Goal: Task Accomplishment & Management: Manage account settings

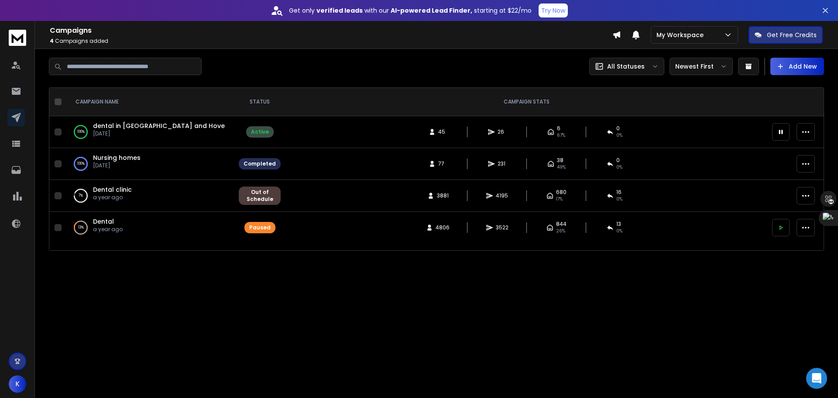
click at [104, 224] on span "Dental" at bounding box center [103, 221] width 21 height 9
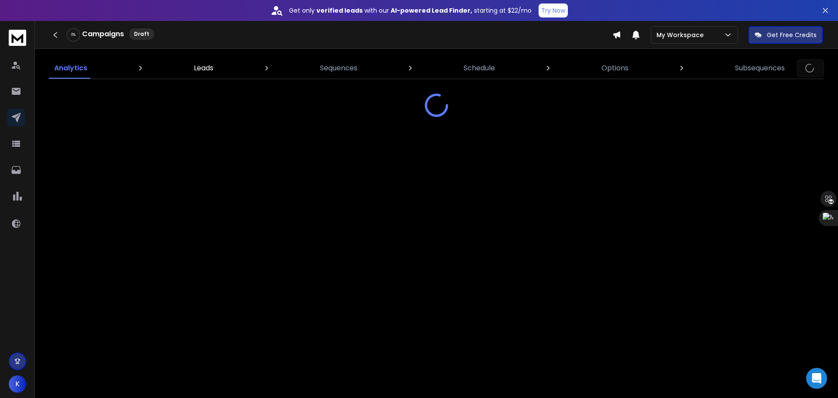
click at [206, 69] on p "Leads" at bounding box center [204, 68] width 20 height 10
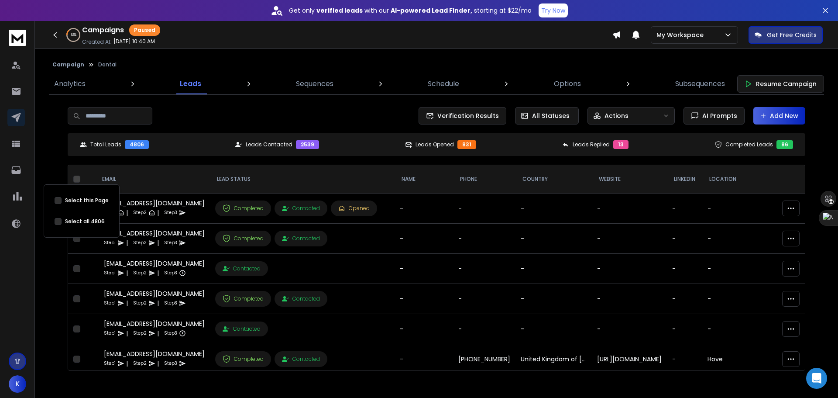
click at [57, 222] on button "Select this Page" at bounding box center [58, 221] width 7 height 7
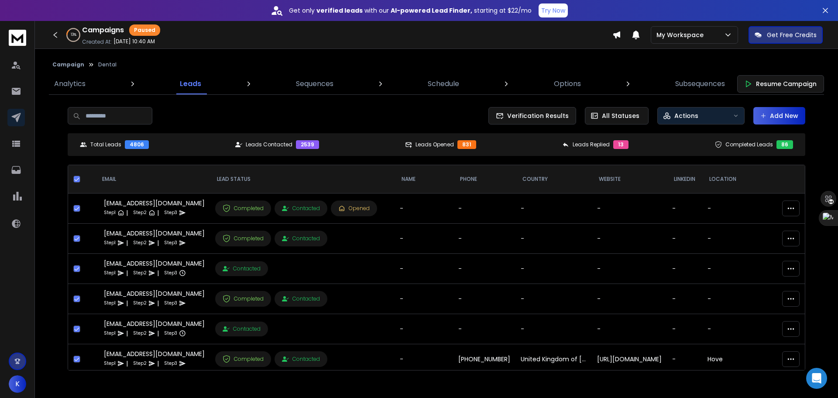
click at [526, 115] on div "Actions" at bounding box center [696, 115] width 66 height 9
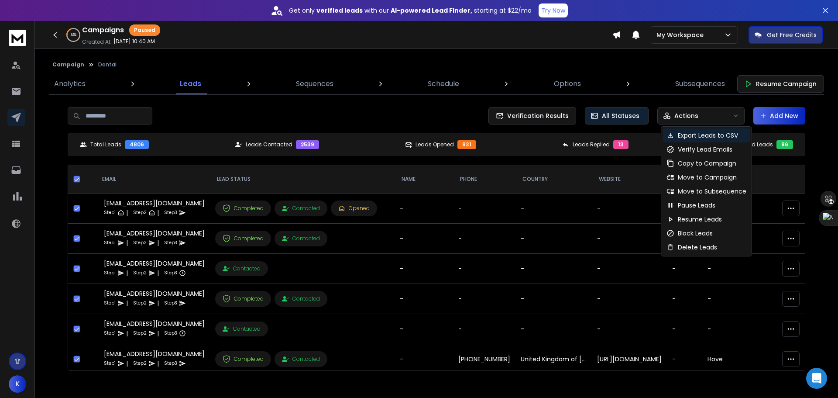
click at [526, 116] on p "All Statuses" at bounding box center [621, 115] width 38 height 9
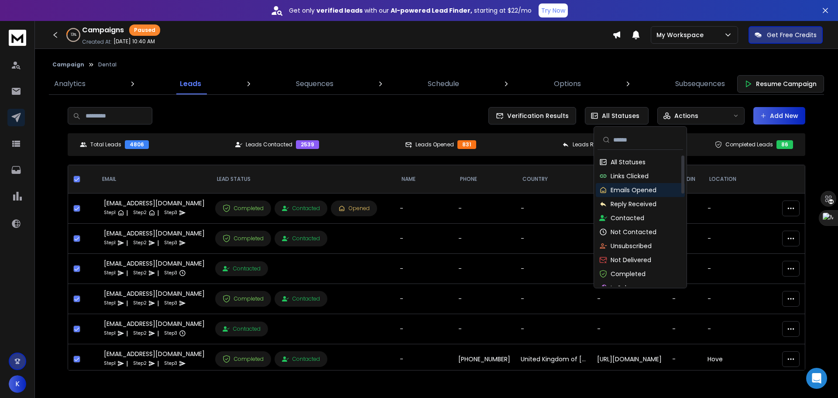
click at [526, 187] on p "Emails Opened" at bounding box center [634, 189] width 46 height 9
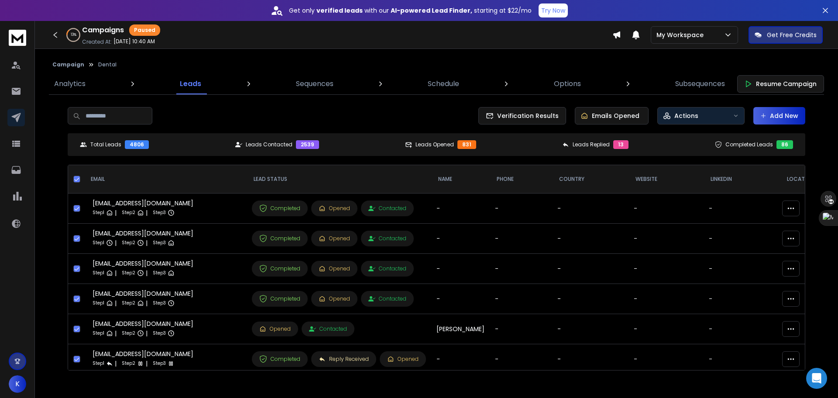
click at [526, 114] on button "Actions" at bounding box center [700, 115] width 87 height 17
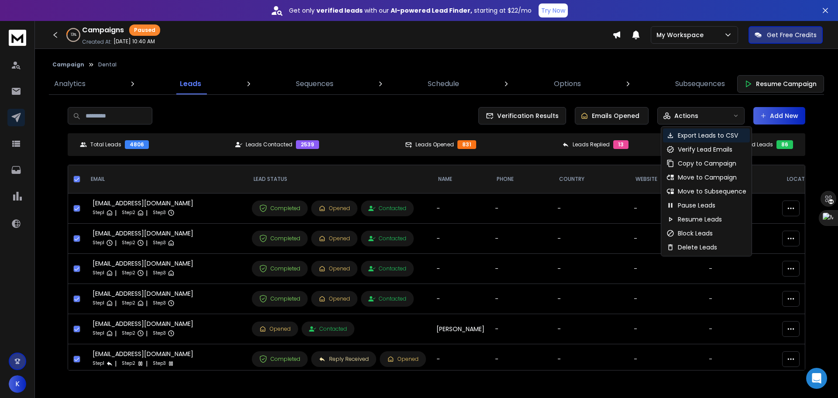
click at [526, 136] on p "Export Leads to CSV" at bounding box center [708, 135] width 60 height 9
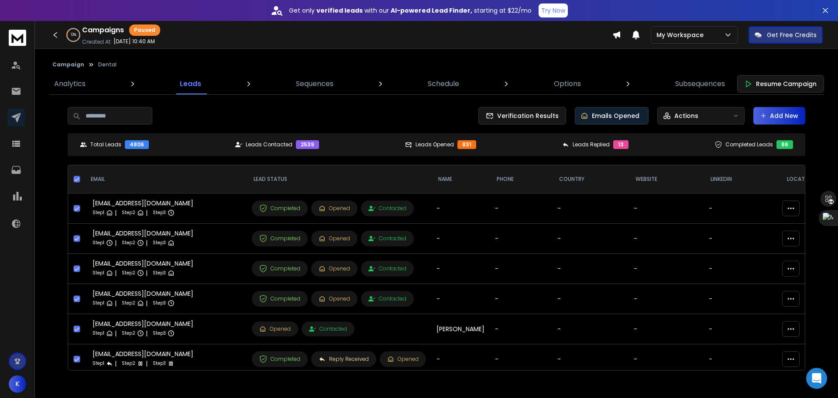
click at [526, 116] on p "Emails Opened" at bounding box center [616, 115] width 48 height 9
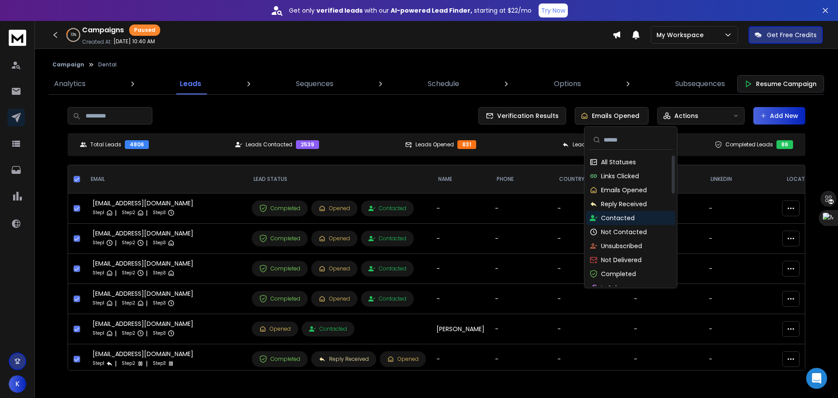
click at [526, 216] on div "Contacted" at bounding box center [630, 218] width 89 height 14
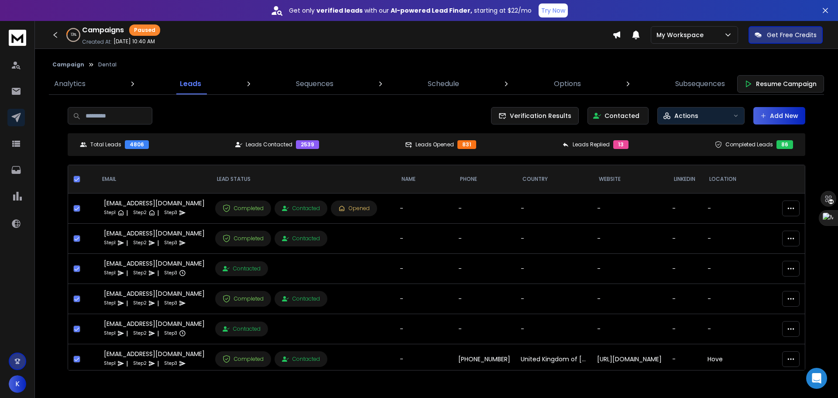
click at [526, 114] on div "Actions" at bounding box center [696, 115] width 66 height 9
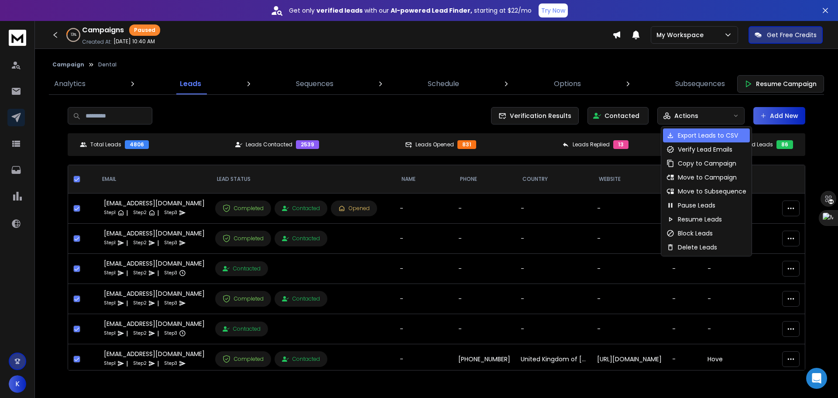
click at [526, 133] on p "Export Leads to CSV" at bounding box center [708, 135] width 60 height 9
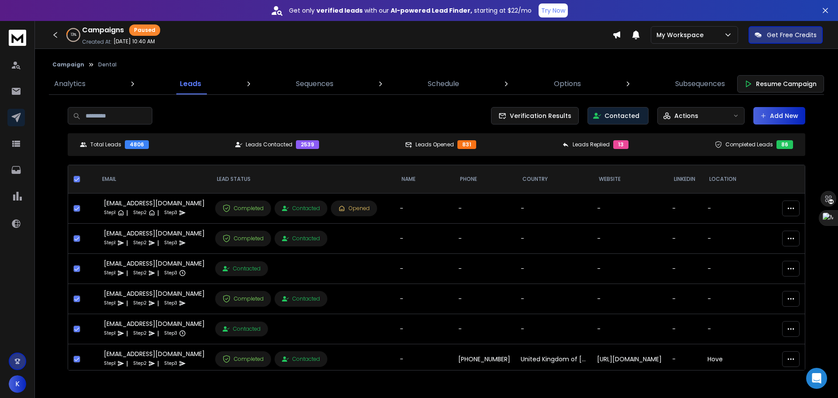
click at [526, 113] on p "Contacted" at bounding box center [621, 115] width 35 height 9
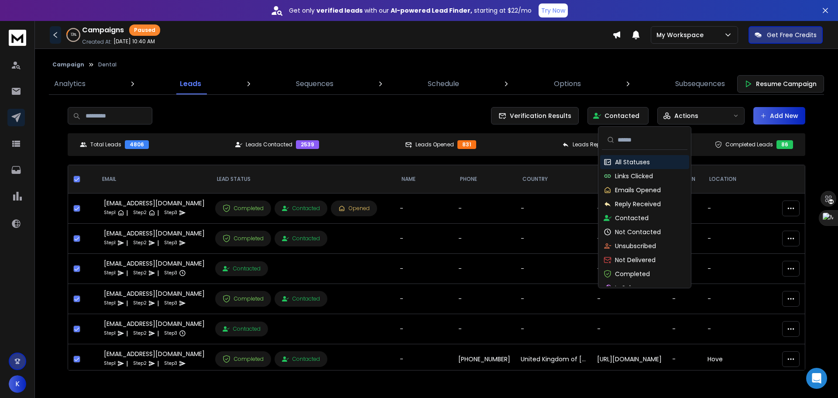
click at [57, 34] on icon at bounding box center [55, 35] width 8 height 8
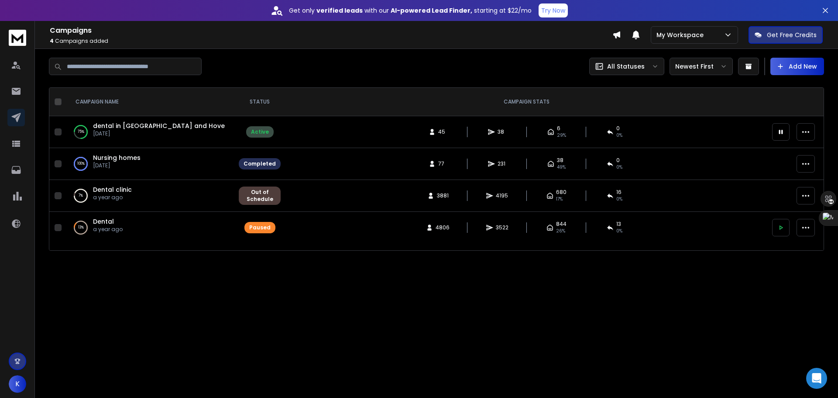
click at [526, 227] on icon "button" at bounding box center [805, 228] width 7 height 2
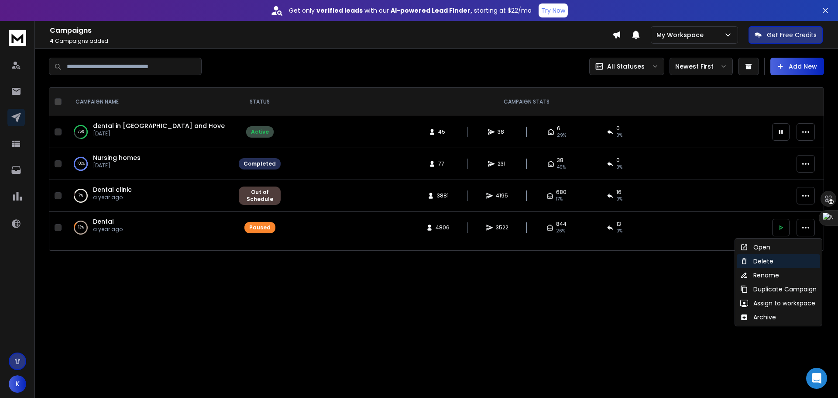
click at [526, 260] on div "Delete" at bounding box center [756, 261] width 33 height 9
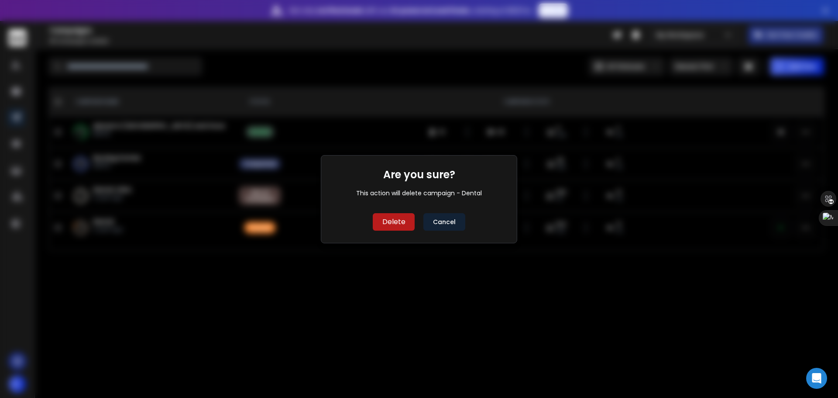
click at [389, 224] on button "Delete" at bounding box center [394, 221] width 42 height 17
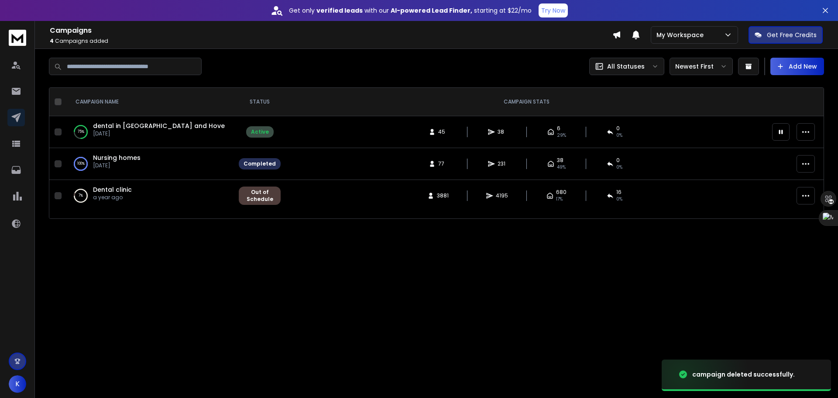
click at [102, 192] on span "Dental clinic" at bounding box center [112, 189] width 39 height 9
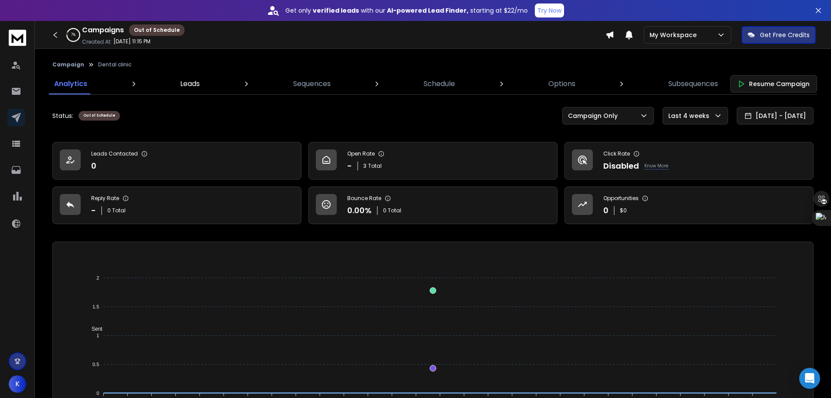
click at [191, 86] on p "Leads" at bounding box center [190, 84] width 20 height 10
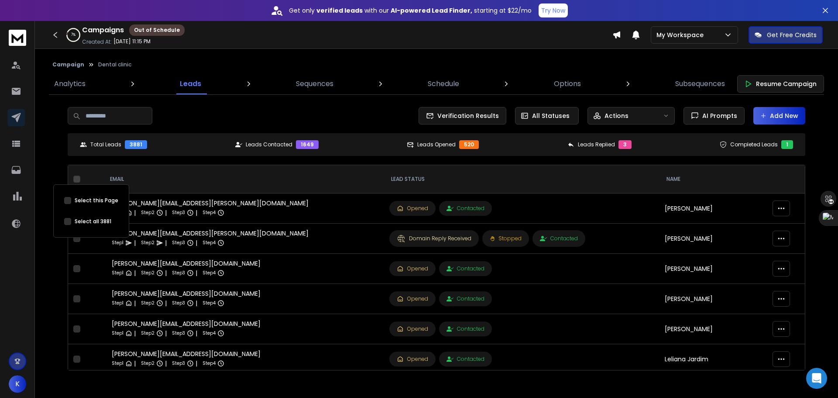
click at [67, 220] on button "Select this Page" at bounding box center [67, 221] width 7 height 7
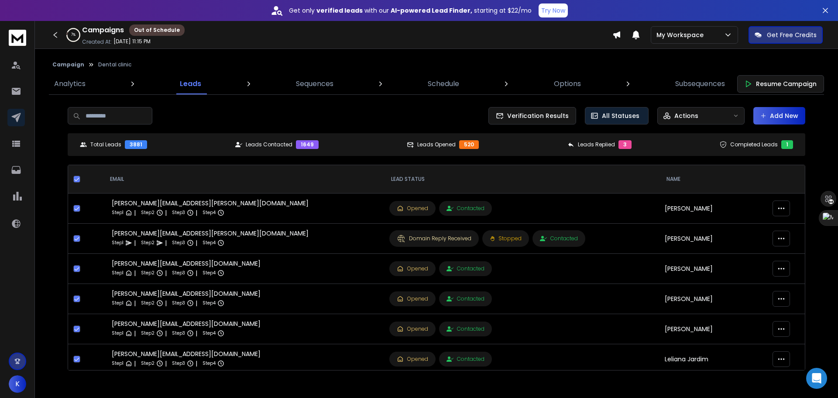
click at [526, 117] on p "All Statuses" at bounding box center [621, 115] width 38 height 9
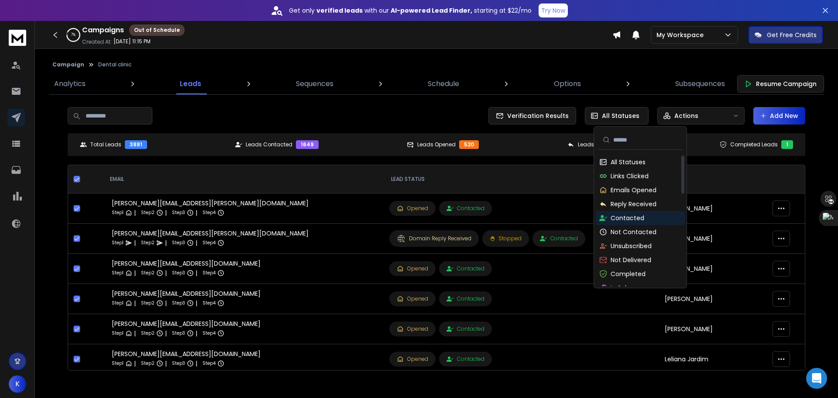
click at [526, 216] on p "Contacted" at bounding box center [628, 217] width 34 height 9
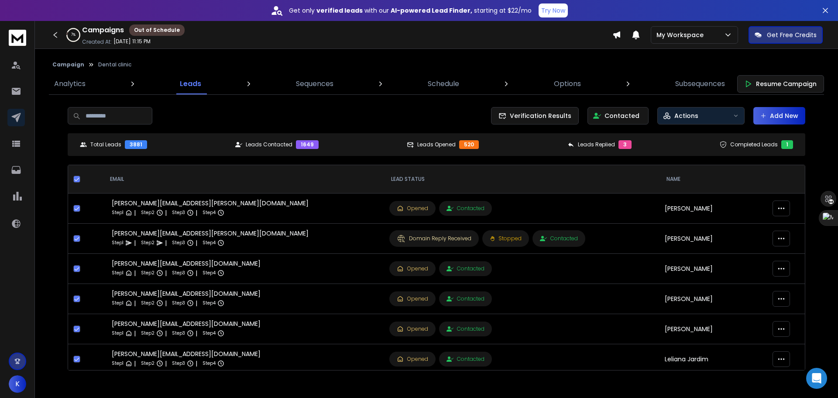
click at [526, 113] on button "Actions" at bounding box center [700, 115] width 87 height 17
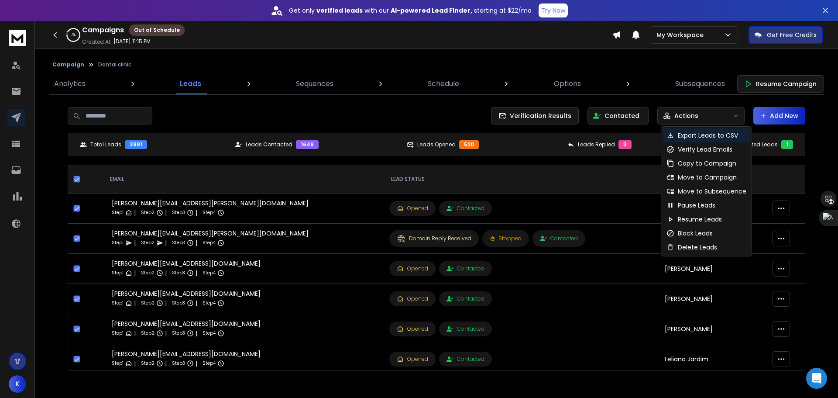
click at [526, 135] on p "Export Leads to CSV" at bounding box center [708, 135] width 60 height 9
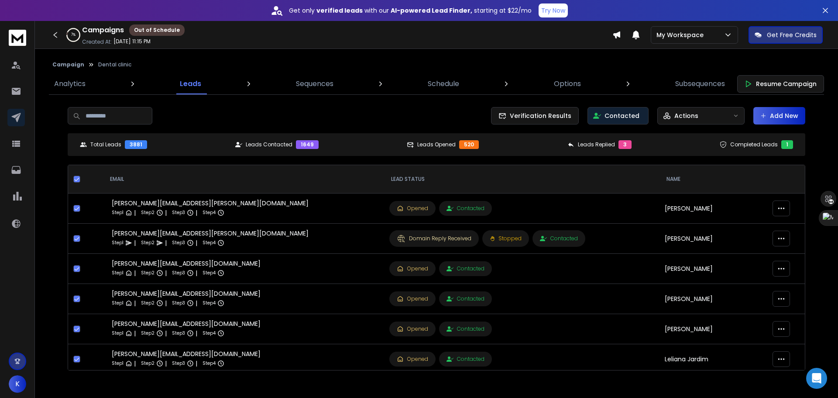
click at [526, 116] on p "Contacted" at bounding box center [621, 115] width 35 height 9
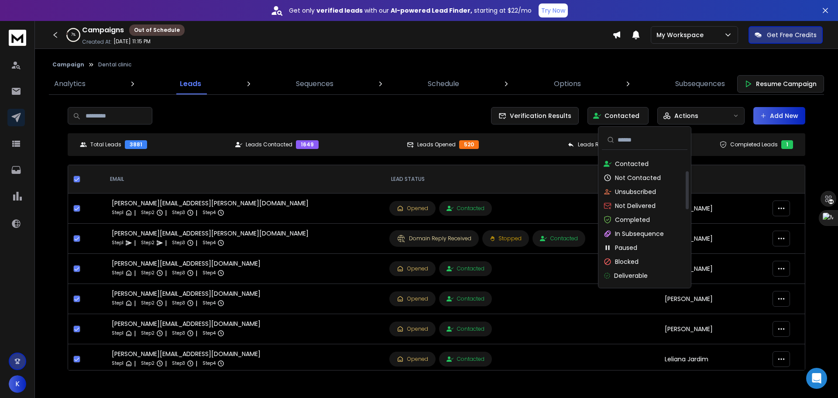
scroll to position [10, 0]
click at [526, 258] on div "Completed" at bounding box center [644, 263] width 89 height 14
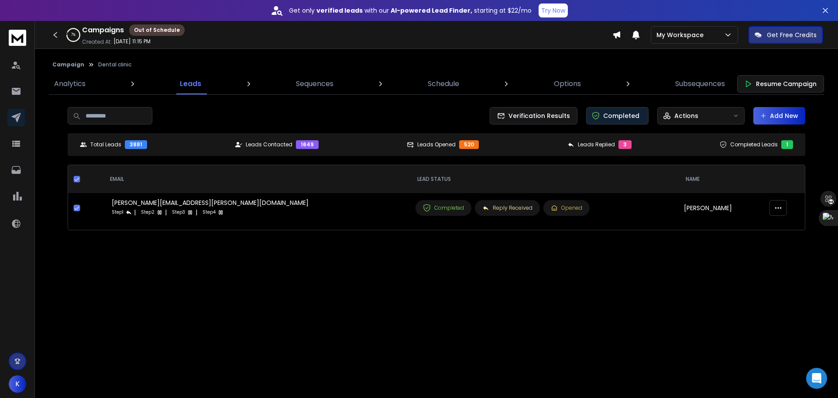
click at [526, 117] on button "Completed" at bounding box center [617, 115] width 62 height 17
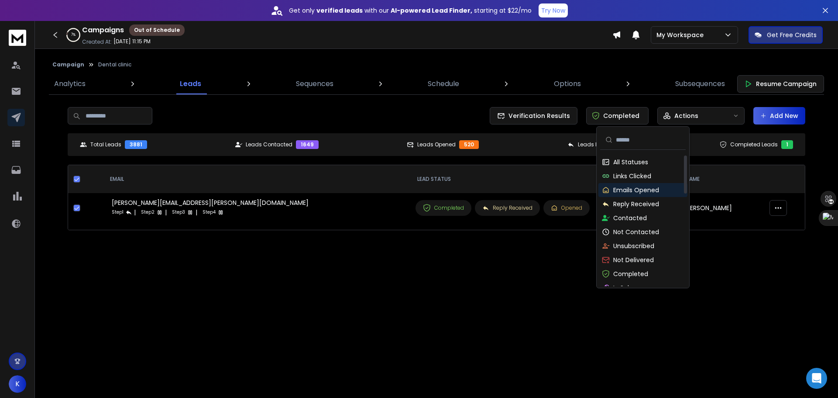
click at [526, 191] on p "Emails Opened" at bounding box center [636, 189] width 46 height 9
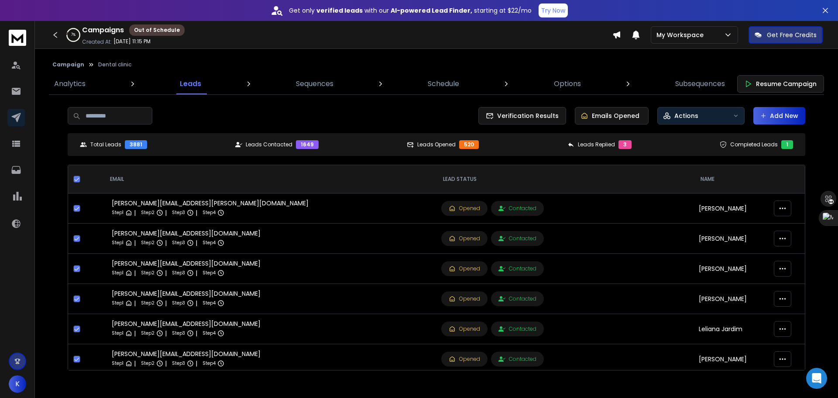
click at [526, 116] on icon "button" at bounding box center [736, 115] width 6 height 7
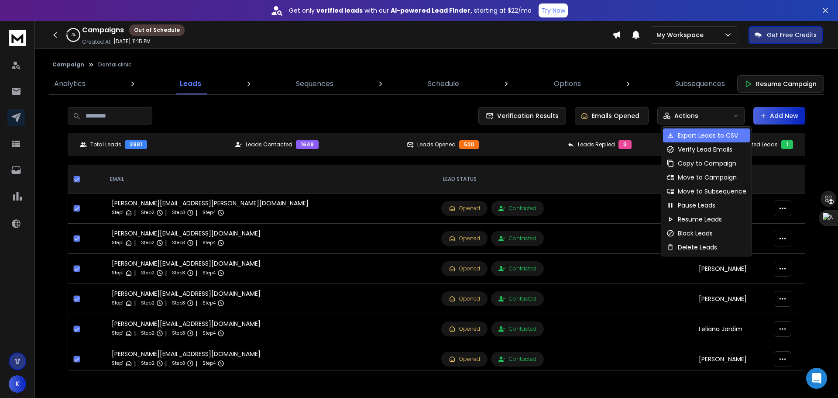
click at [526, 136] on p "Export Leads to CSV" at bounding box center [708, 135] width 60 height 9
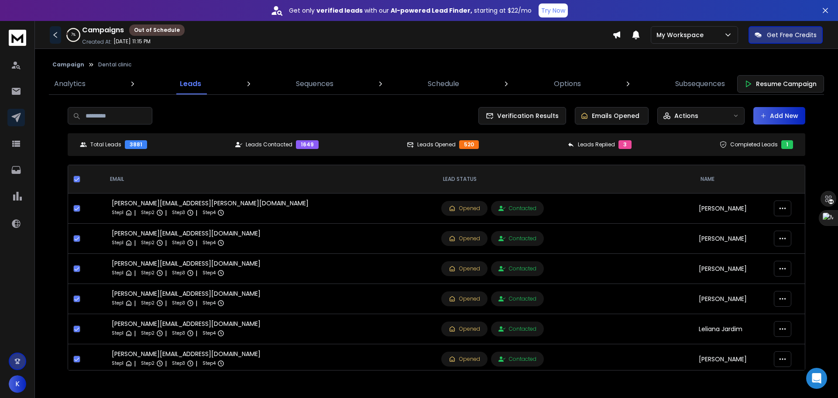
click at [57, 34] on icon at bounding box center [55, 35] width 8 height 8
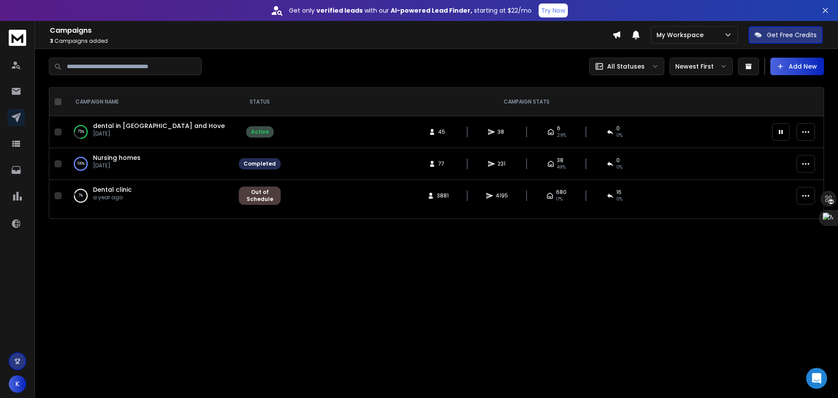
click at [526, 195] on icon "button" at bounding box center [805, 195] width 9 height 9
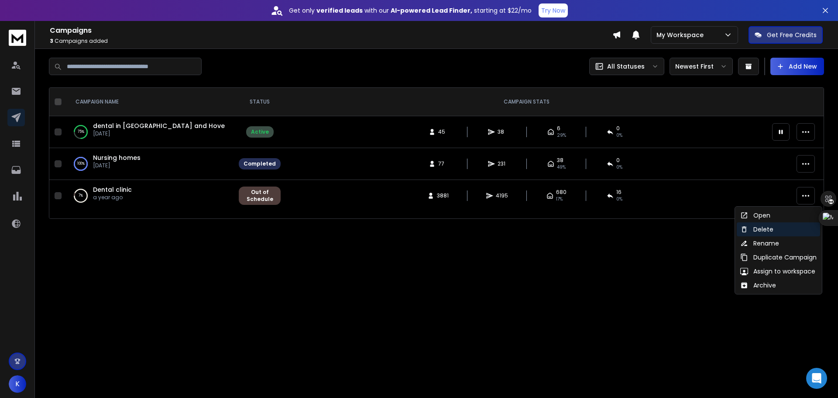
click at [526, 229] on div "Delete" at bounding box center [756, 229] width 33 height 9
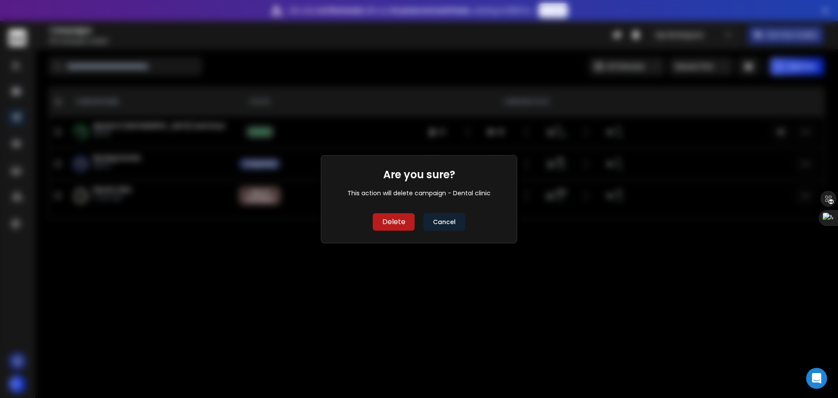
click at [384, 222] on button "Delete" at bounding box center [394, 221] width 42 height 17
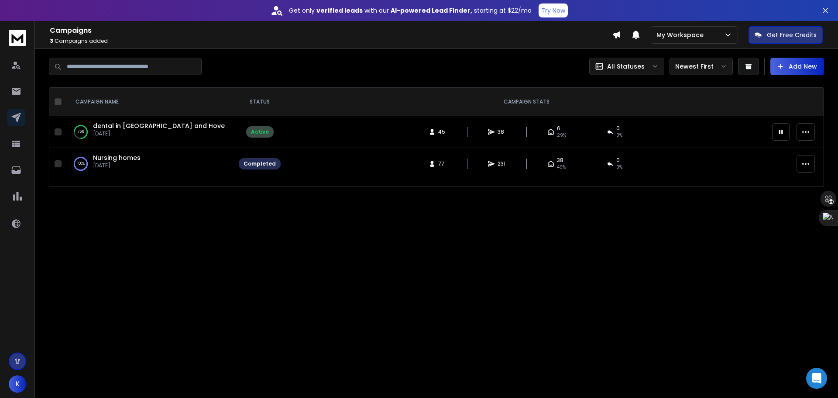
click at [104, 157] on span "Nursing homes" at bounding box center [117, 157] width 48 height 9
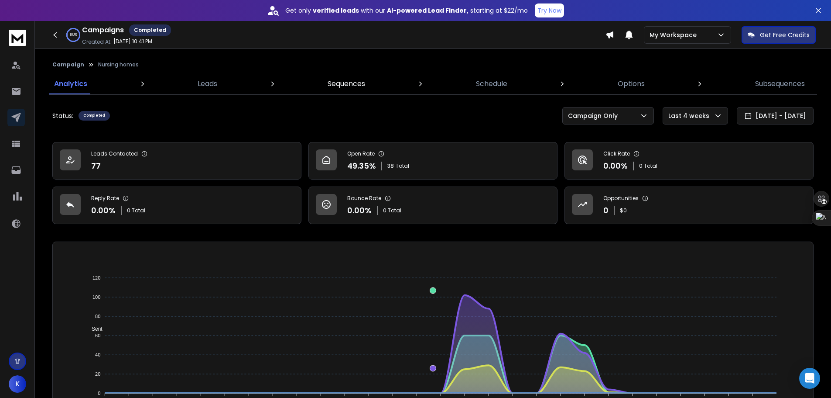
click at [349, 84] on p "Sequences" at bounding box center [347, 84] width 38 height 10
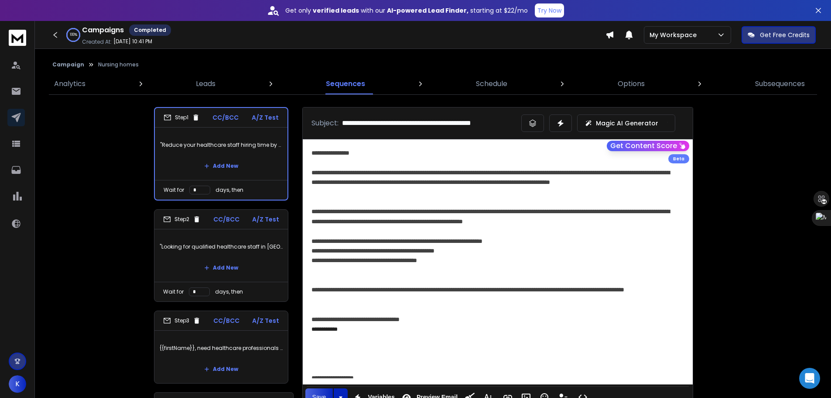
click at [265, 272] on div "Add New" at bounding box center [221, 267] width 123 height 17
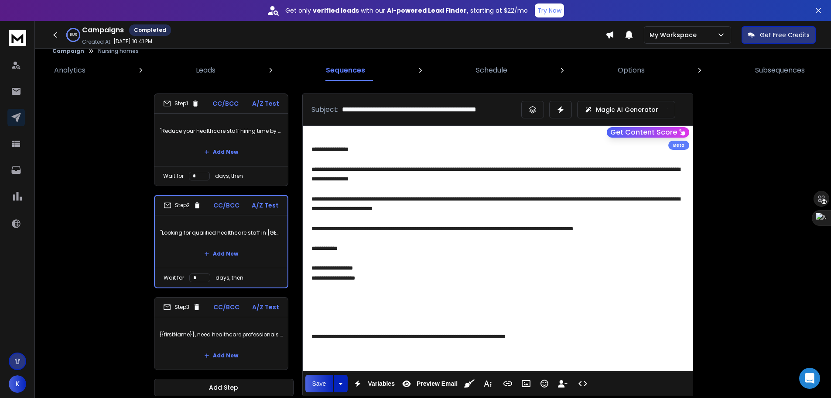
scroll to position [24, 0]
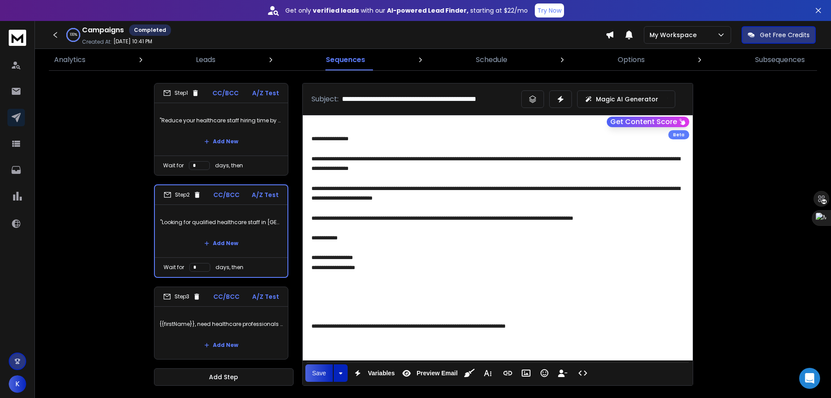
click at [260, 343] on div "Add New" at bounding box center [221, 344] width 123 height 17
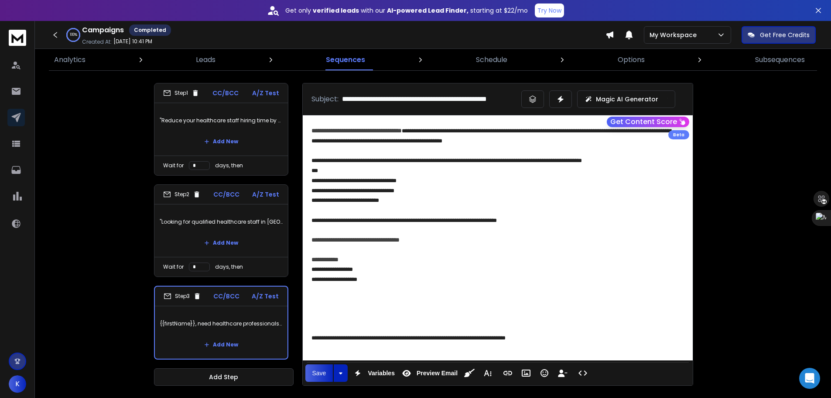
scroll to position [25, 0]
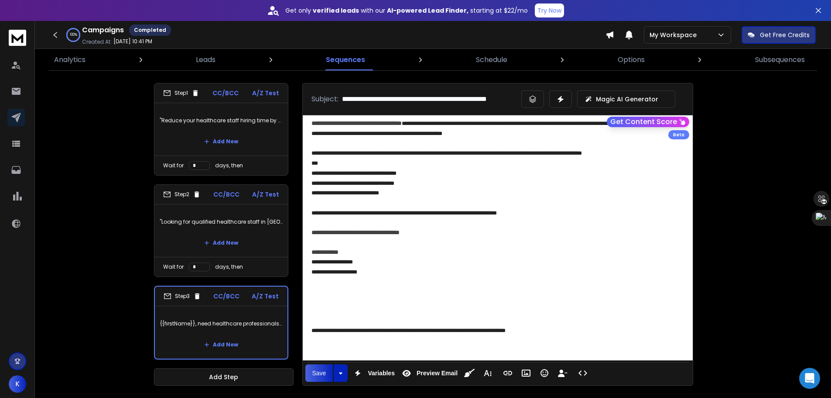
click at [310, 329] on div "**********" at bounding box center [498, 234] width 390 height 239
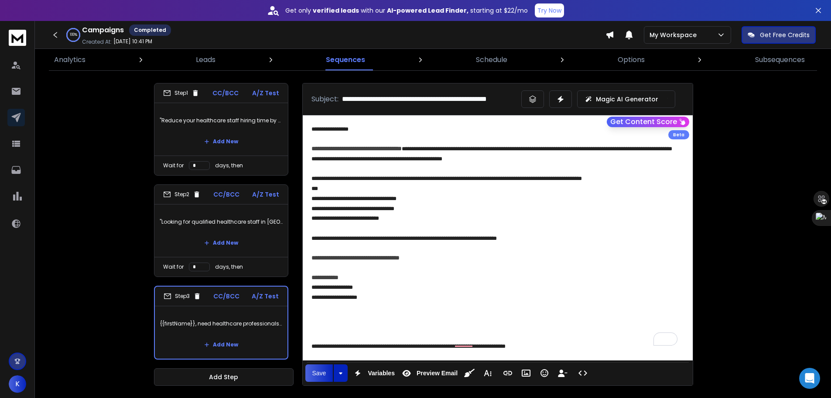
scroll to position [0, 0]
click at [267, 247] on div "Add New" at bounding box center [221, 242] width 123 height 17
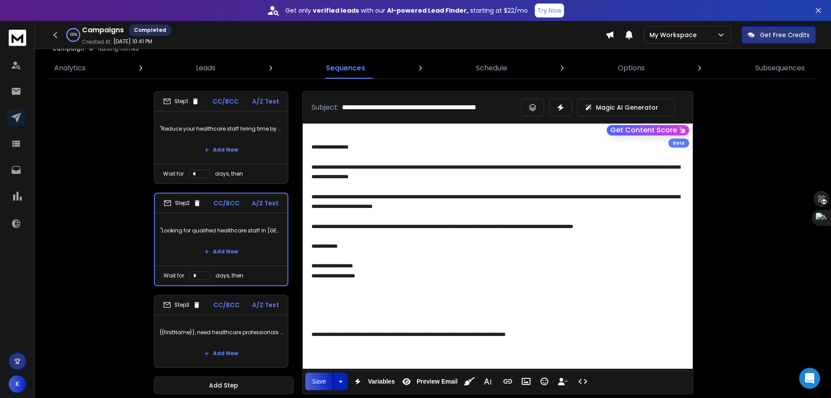
scroll to position [24, 0]
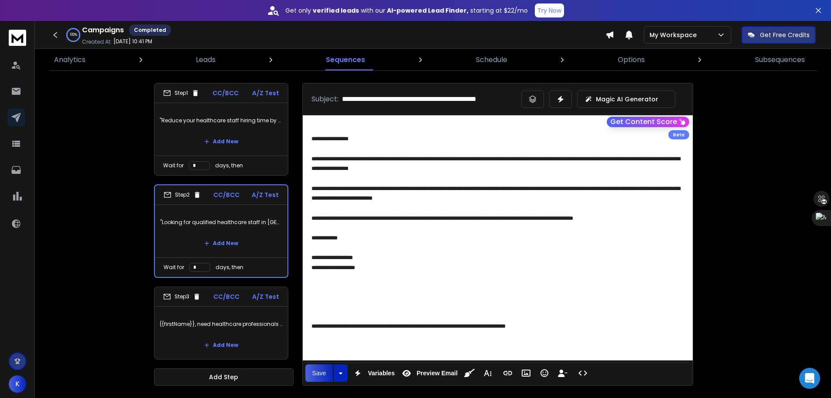
click at [267, 147] on div "Add New" at bounding box center [221, 141] width 123 height 17
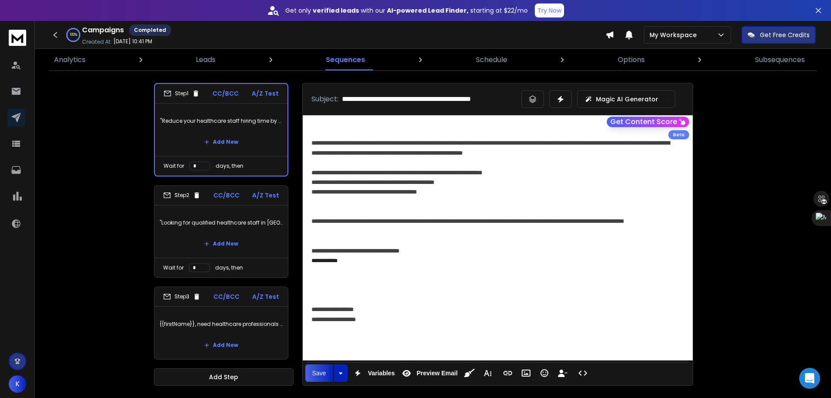
scroll to position [121, 0]
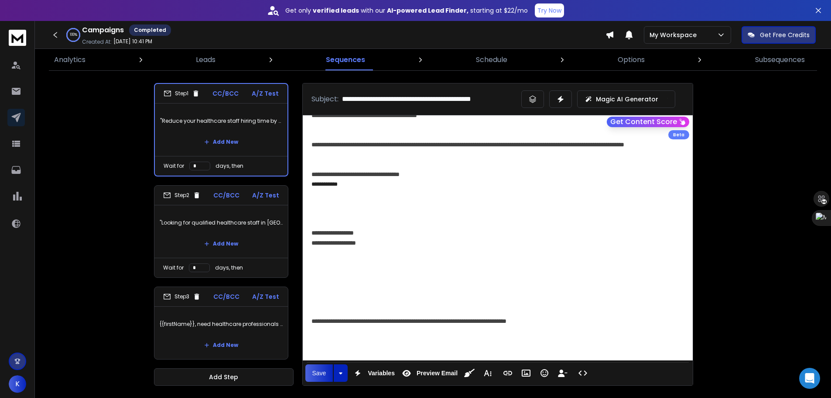
click at [270, 244] on div "Add New" at bounding box center [221, 243] width 123 height 17
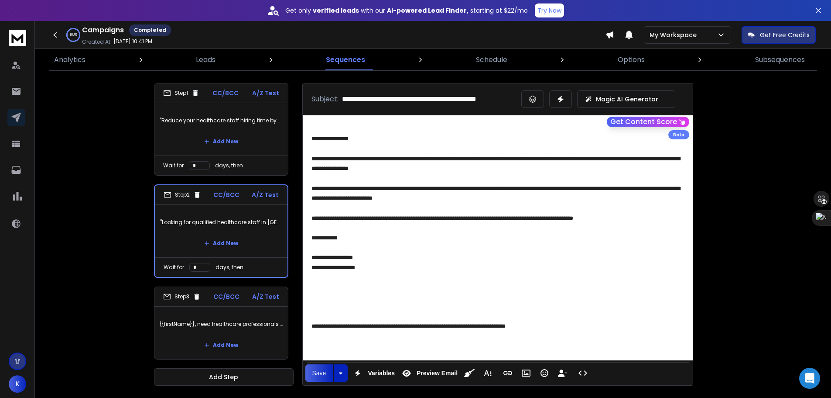
click at [257, 335] on p "{{firstName}}, need healthcare professionals this week?" at bounding box center [221, 324] width 123 height 24
type input "**********"
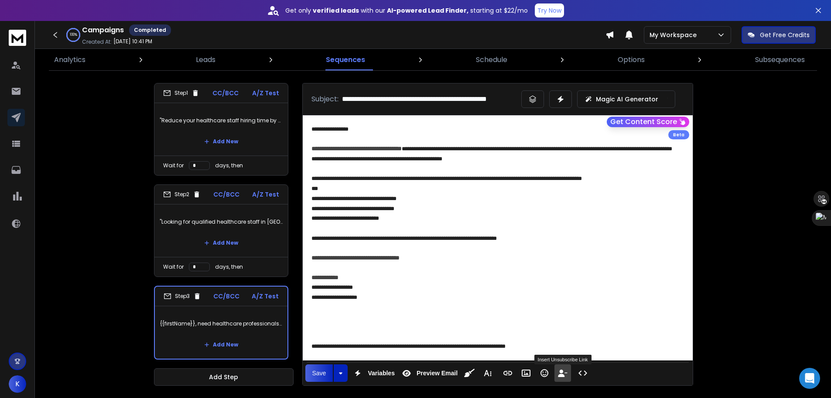
click at [526, 373] on icon "button" at bounding box center [563, 372] width 10 height 7
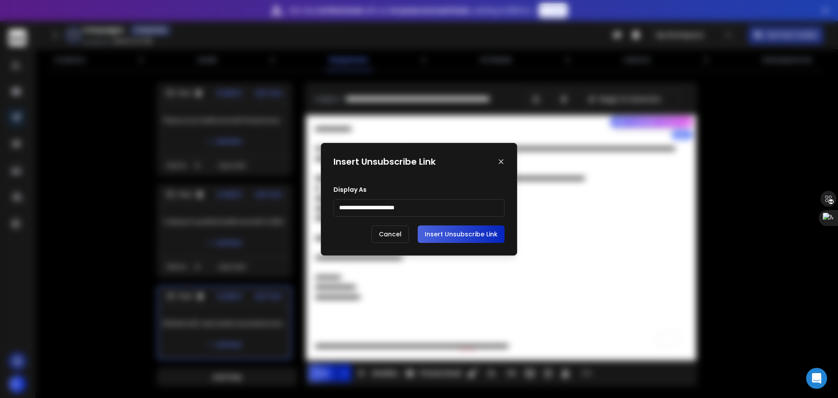
drag, startPoint x: 419, startPoint y: 210, endPoint x: 341, endPoint y: 210, distance: 78.1
click at [341, 210] on input "**********" at bounding box center [418, 207] width 171 height 17
type input "**********"
click at [501, 160] on icon at bounding box center [501, 161] width 7 height 7
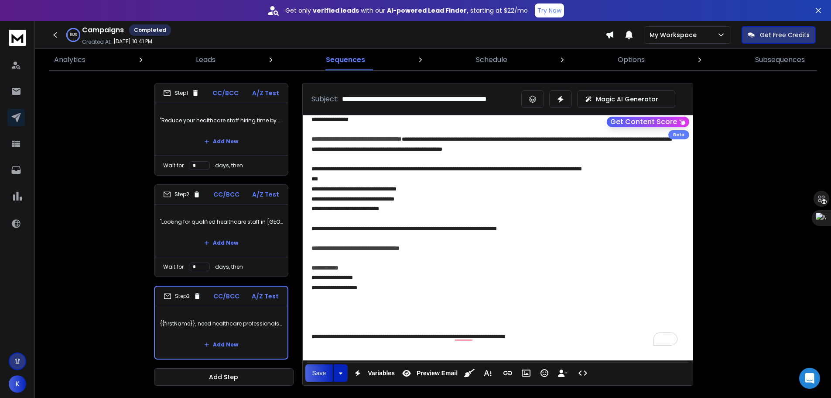
scroll to position [15, 0]
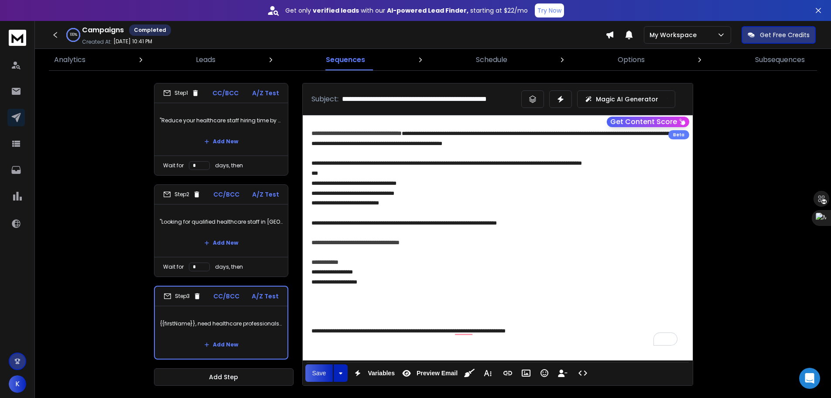
click at [311, 353] on div "**********" at bounding box center [498, 234] width 390 height 239
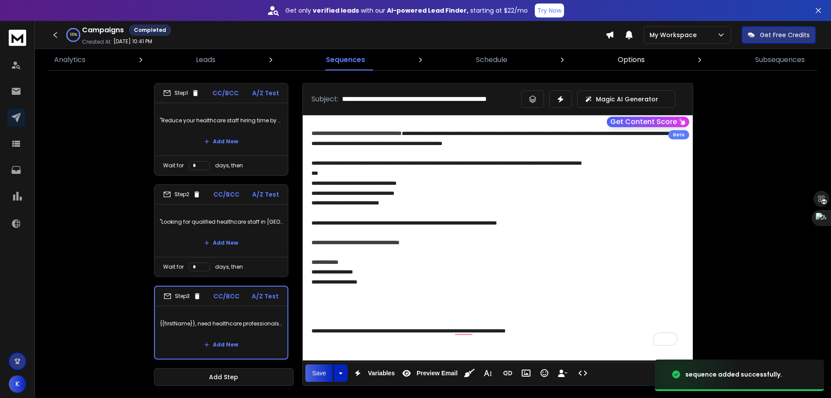
click at [526, 63] on p "Options" at bounding box center [631, 60] width 27 height 10
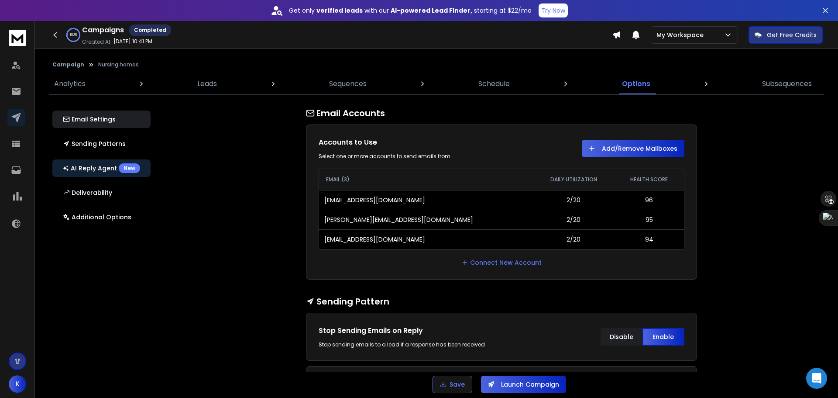
click at [87, 168] on p "AI Reply Agent New" at bounding box center [101, 168] width 77 height 10
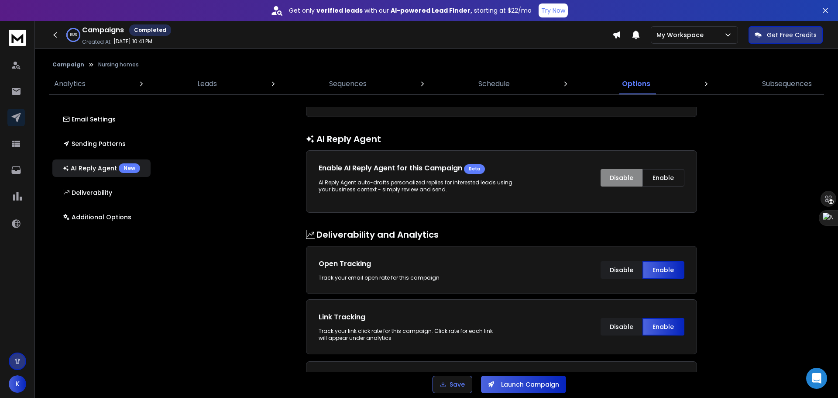
scroll to position [783, 0]
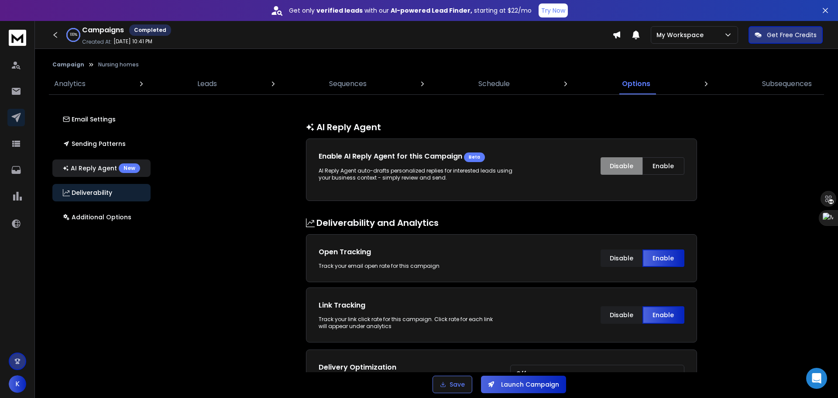
click at [100, 192] on p "Deliverability" at bounding box center [87, 192] width 49 height 9
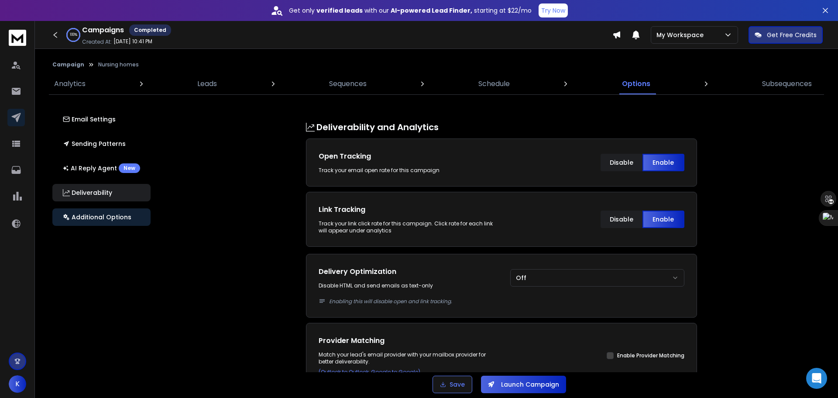
click at [88, 223] on button "Additional Options" at bounding box center [101, 216] width 98 height 17
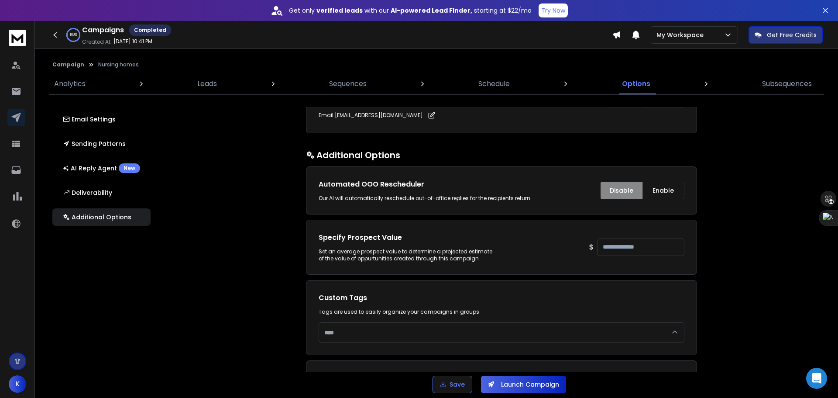
scroll to position [1473, 0]
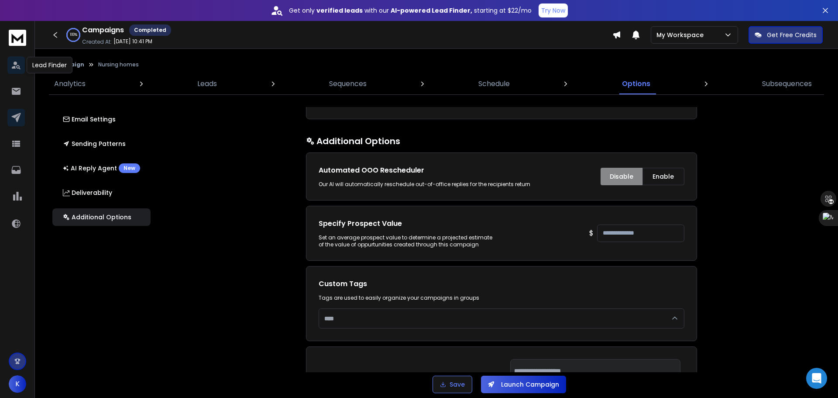
click at [14, 67] on icon at bounding box center [16, 67] width 9 height 4
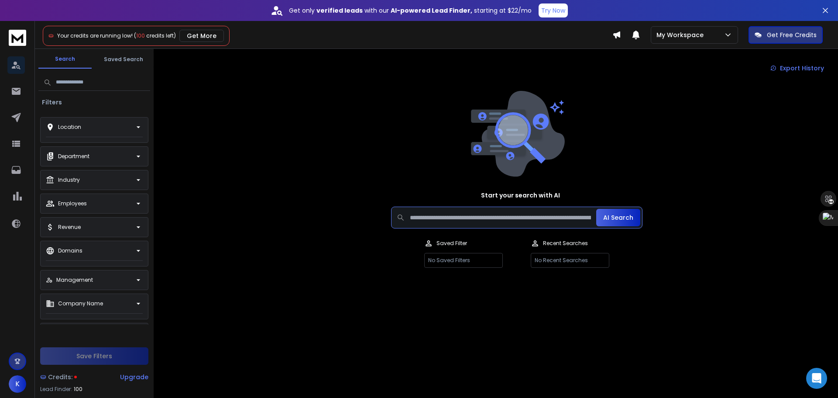
scroll to position [50, 0]
click at [18, 222] on icon at bounding box center [16, 223] width 10 height 10
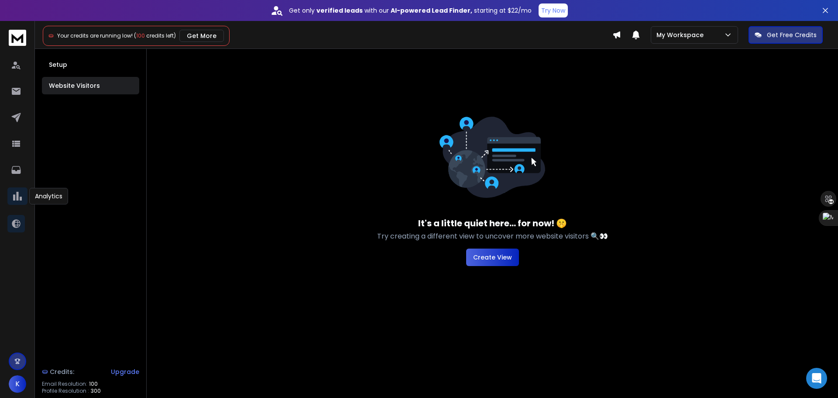
click at [18, 194] on icon at bounding box center [17, 196] width 9 height 9
